Goal: Task Accomplishment & Management: Use online tool/utility

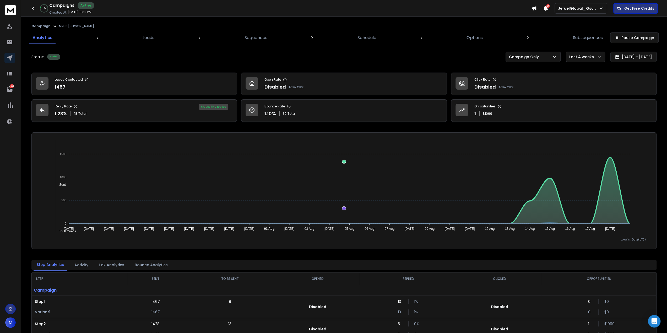
click at [381, 32] on div "Analytics Leads Sequences Schedule Options Subsequences" at bounding box center [317, 37] width 576 height 13
click at [146, 38] on p "Leads" at bounding box center [149, 38] width 12 height 6
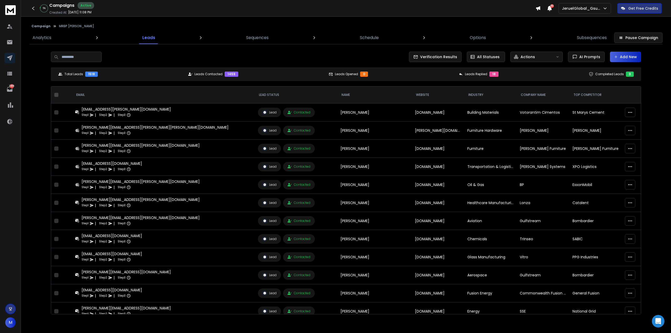
click at [636, 53] on button "Add New" at bounding box center [625, 57] width 31 height 10
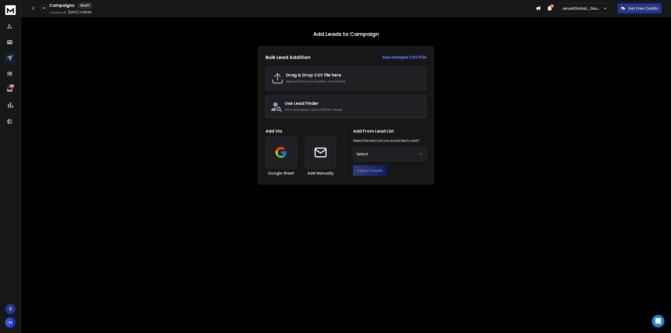
click at [326, 76] on h2 "Drag & Drop CSV file here" at bounding box center [353, 75] width 135 height 6
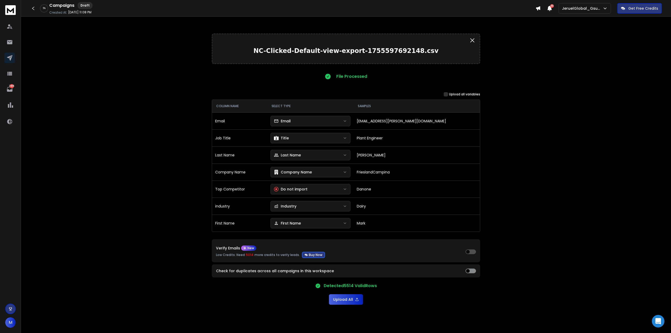
click at [446, 94] on button "Upload all variables" at bounding box center [446, 94] width 4 height 4
click at [345, 297] on button "Upload All" at bounding box center [346, 299] width 34 height 10
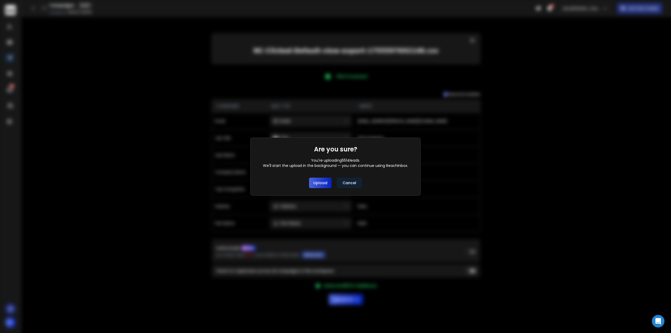
click at [313, 187] on button "Upload" at bounding box center [320, 183] width 23 height 10
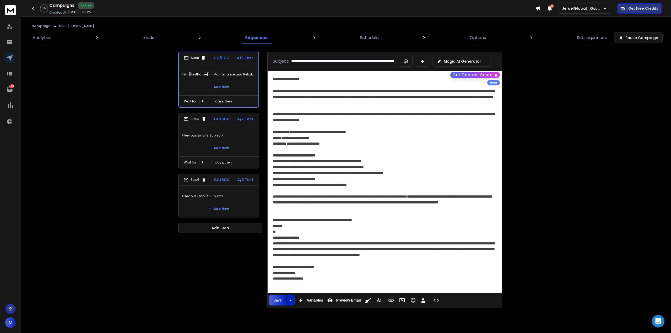
click at [358, 59] on input "**********" at bounding box center [342, 61] width 102 height 6
click at [481, 37] on p "Options" at bounding box center [478, 38] width 16 height 6
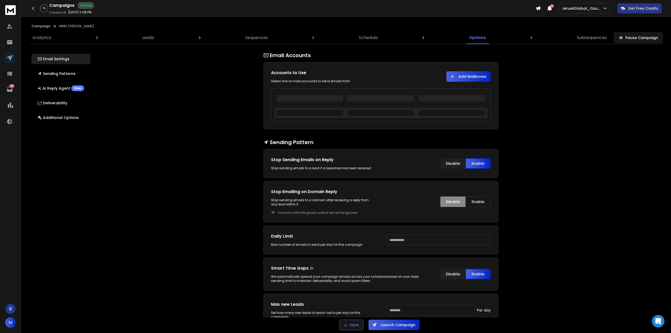
click at [385, 321] on button "Launch Campaign" at bounding box center [393, 325] width 51 height 10
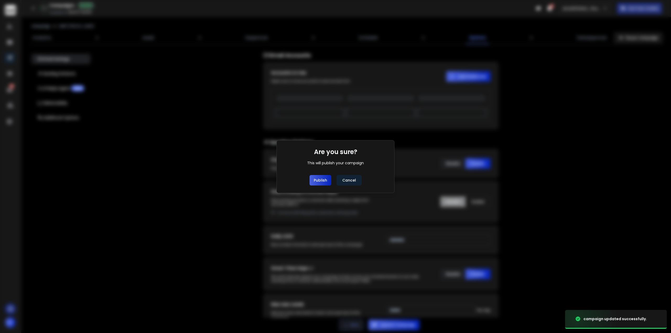
click at [316, 182] on button "Publish" at bounding box center [320, 180] width 22 height 10
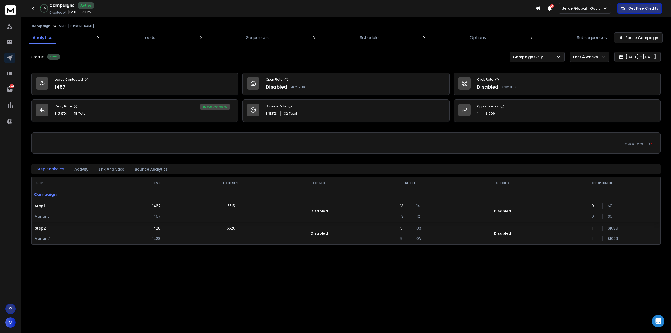
click at [157, 29] on div "Campaign MRBP Charlotte Rerun" at bounding box center [345, 26] width 633 height 8
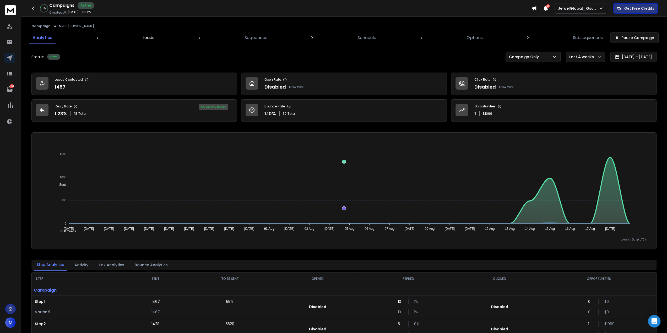
click at [153, 35] on p "Leads" at bounding box center [149, 38] width 12 height 6
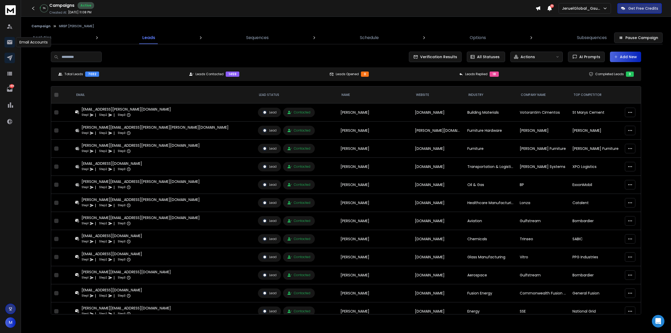
click at [12, 41] on icon at bounding box center [9, 42] width 5 height 4
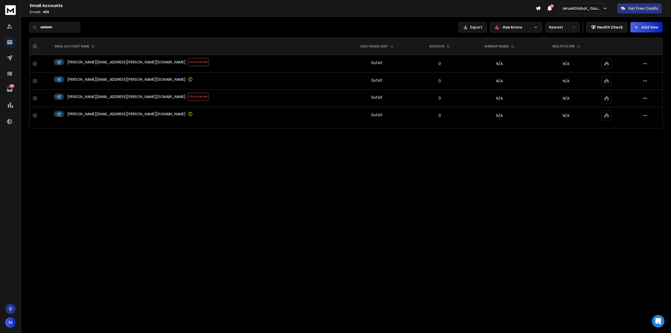
click at [519, 21] on div "Export Has Errors Newest Health Check Add New EMAIL ACCOUNT NAME DAILY EMAILS S…" at bounding box center [346, 75] width 650 height 117
click at [524, 26] on p "Has Errors" at bounding box center [517, 27] width 29 height 5
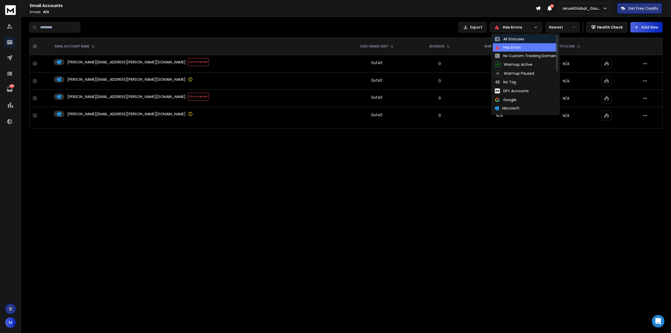
click at [511, 37] on div "All Statuses" at bounding box center [509, 38] width 29 height 5
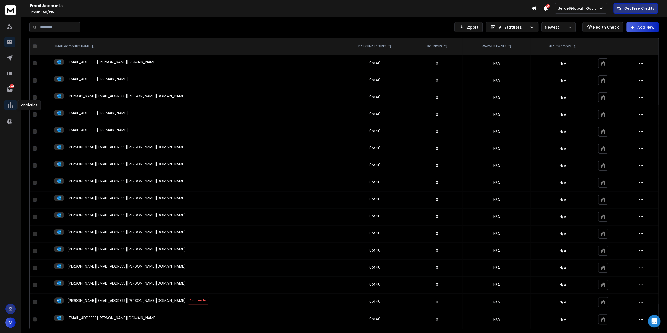
click at [9, 104] on icon at bounding box center [11, 105] width 8 height 8
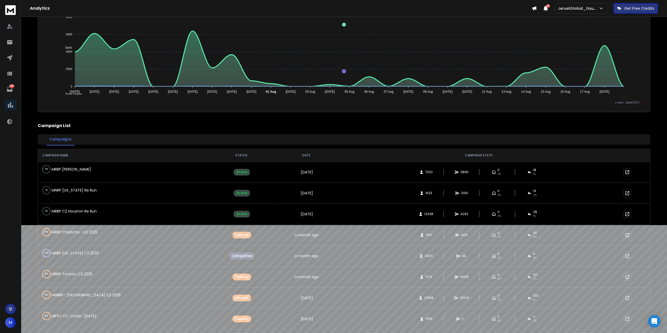
scroll to position [109, 0]
